Goal: Communication & Community: Answer question/provide support

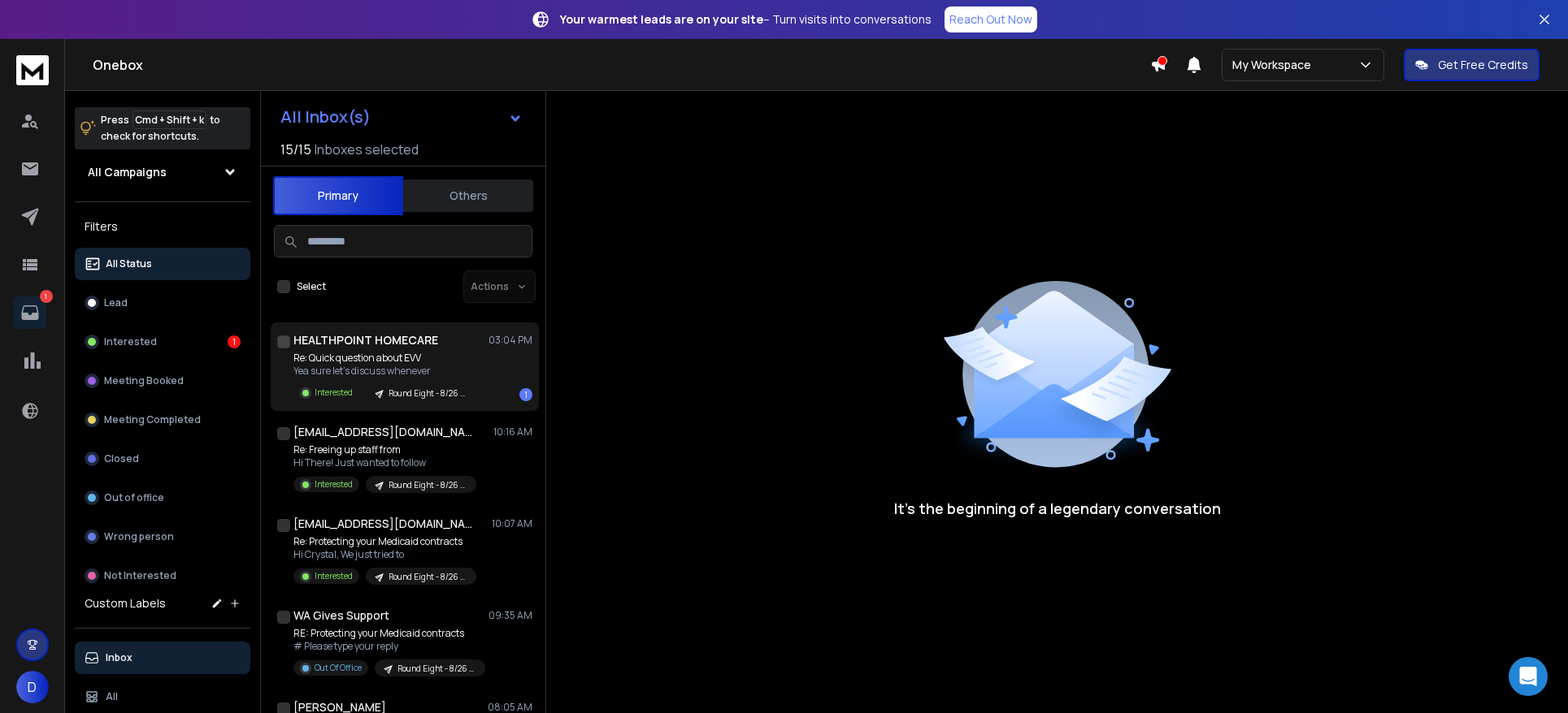
click at [456, 351] on p "Re: Quick question about EVV" at bounding box center [384, 358] width 183 height 13
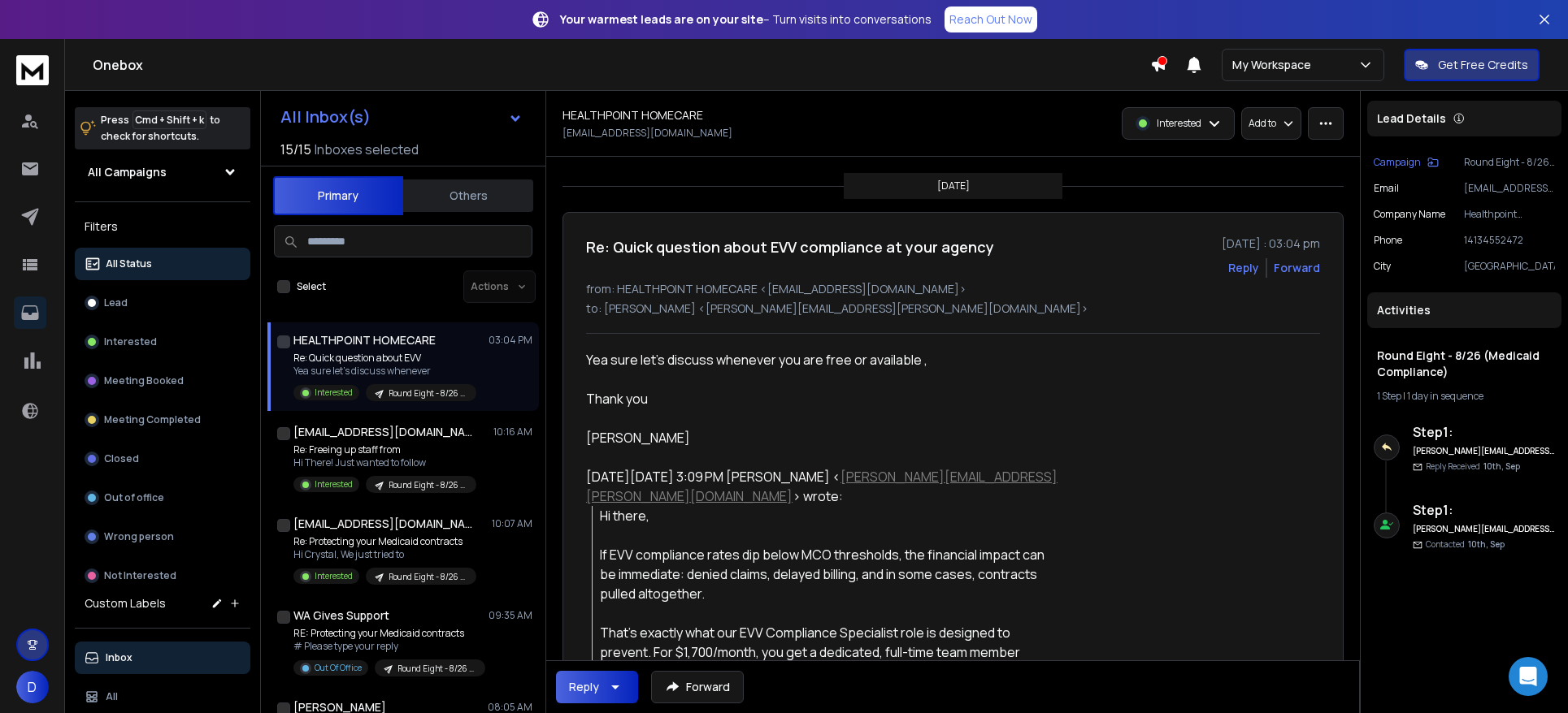
click at [608, 684] on icon "button" at bounding box center [615, 687] width 19 height 19
click at [612, 615] on p "Reply" at bounding box center [599, 614] width 30 height 16
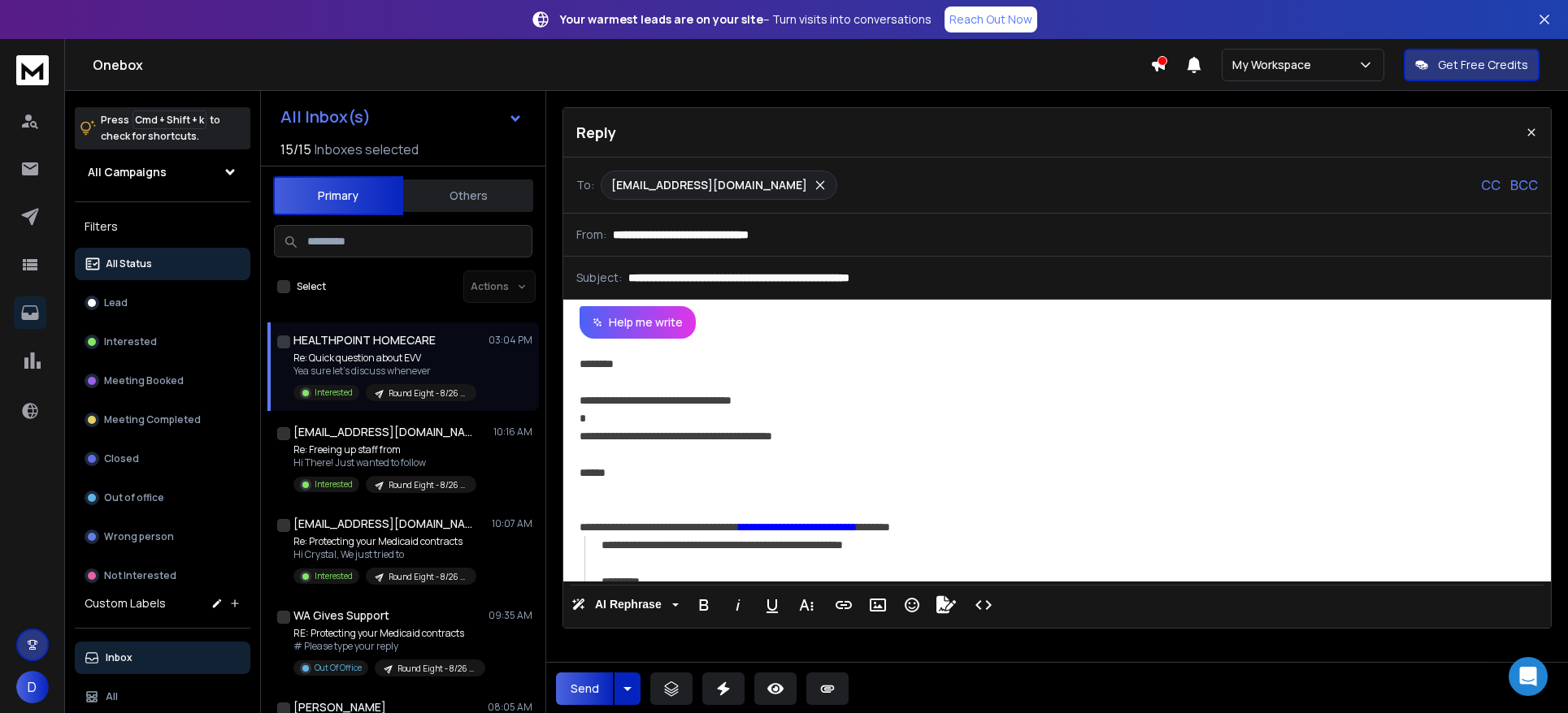
click at [578, 676] on button "Send" at bounding box center [584, 689] width 56 height 33
